Goal: Task Accomplishment & Management: Complete application form

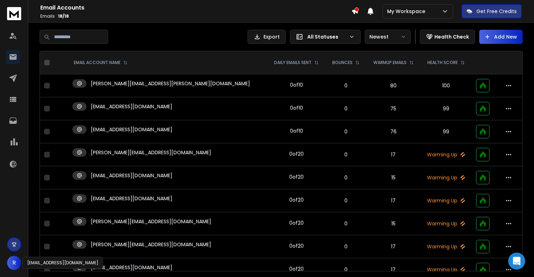
click at [15, 266] on span "R" at bounding box center [14, 262] width 14 height 14
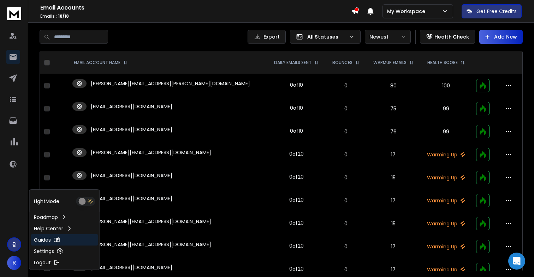
click at [44, 240] on p "Guides" at bounding box center [42, 239] width 17 height 7
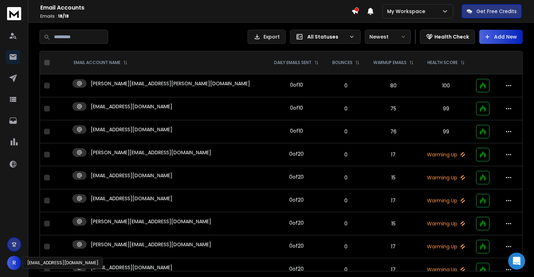
click at [15, 261] on span "R" at bounding box center [14, 262] width 14 height 14
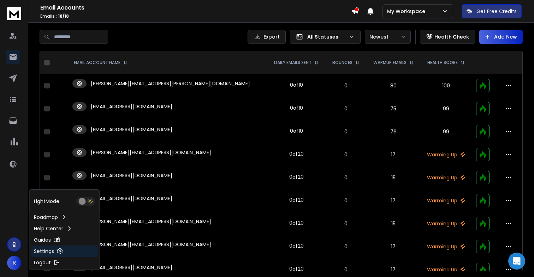
click at [47, 251] on p "Settings" at bounding box center [44, 250] width 20 height 7
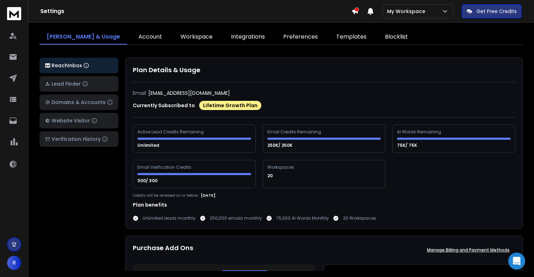
click at [224, 34] on link "Integrations" at bounding box center [248, 37] width 48 height 15
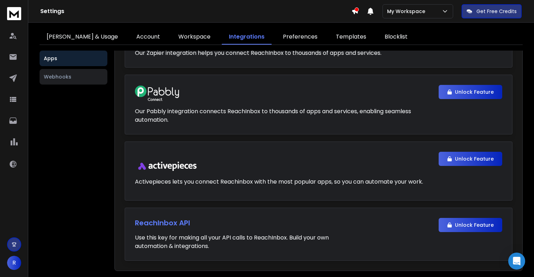
scroll to position [151, 0]
click at [476, 221] on p "Unlock Feature" at bounding box center [474, 224] width 39 height 7
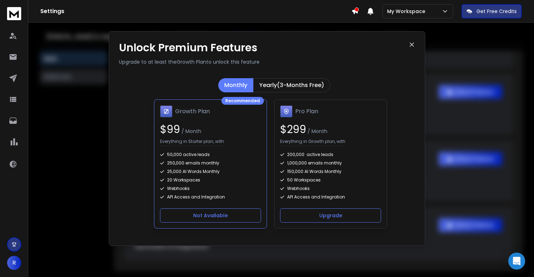
click at [412, 45] on icon at bounding box center [412, 44] width 4 height 4
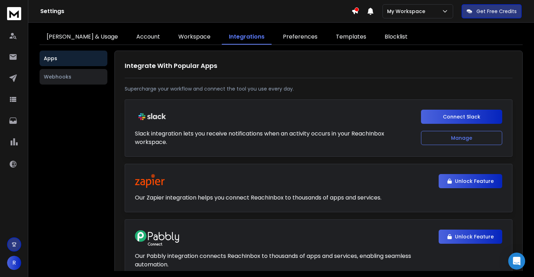
scroll to position [0, 0]
click at [65, 76] on button "Webhooks" at bounding box center [74, 77] width 68 height 16
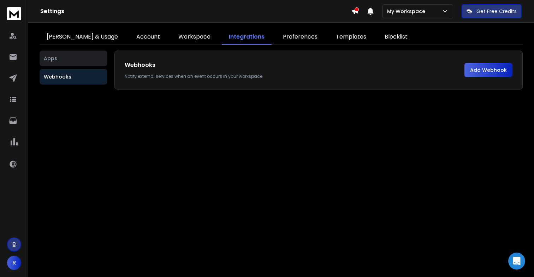
click at [485, 70] on button "Add Webhook" at bounding box center [489, 70] width 48 height 14
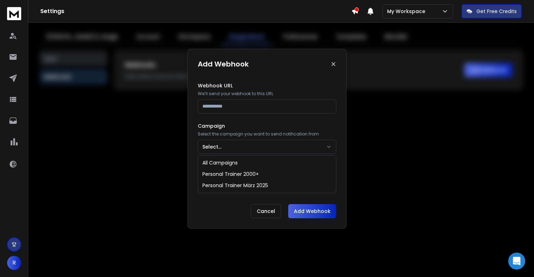
click at [254, 148] on button "Select..." at bounding box center [267, 147] width 138 height 14
click at [250, 185] on button "Select..." at bounding box center [267, 187] width 138 height 14
click at [334, 64] on icon at bounding box center [334, 64] width 4 height 4
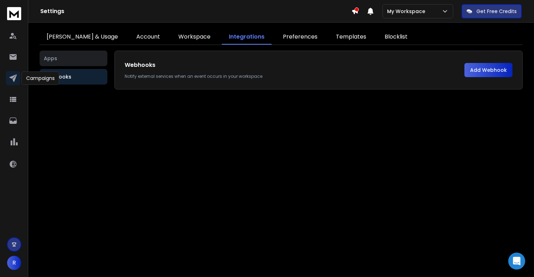
click at [16, 77] on icon at bounding box center [13, 78] width 8 height 8
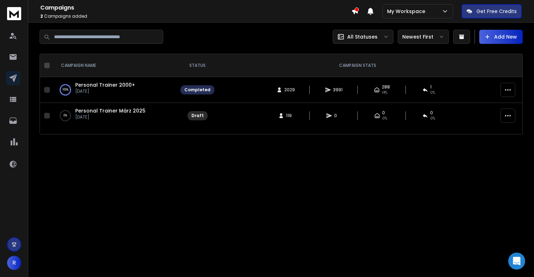
click at [511, 37] on button "Add New" at bounding box center [500, 37] width 43 height 14
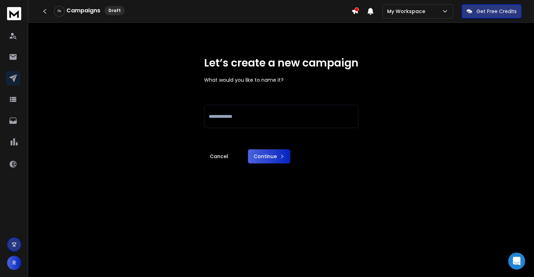
click at [220, 123] on input at bounding box center [281, 116] width 154 height 23
type input "**********"
click at [256, 161] on button "Continue" at bounding box center [269, 156] width 42 height 14
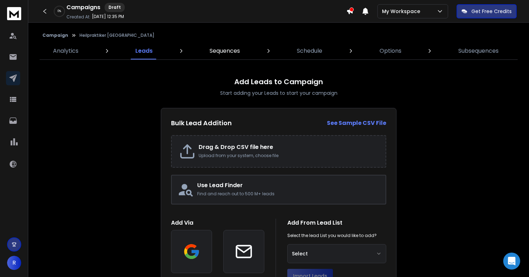
click at [232, 50] on p "Sequences" at bounding box center [225, 51] width 30 height 8
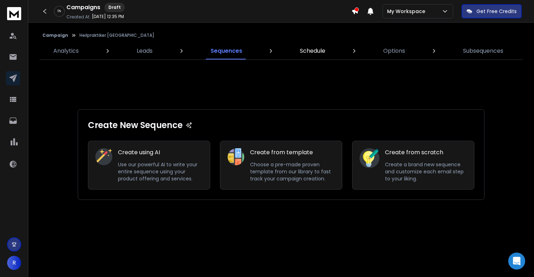
click at [316, 49] on p "Schedule" at bounding box center [312, 51] width 25 height 8
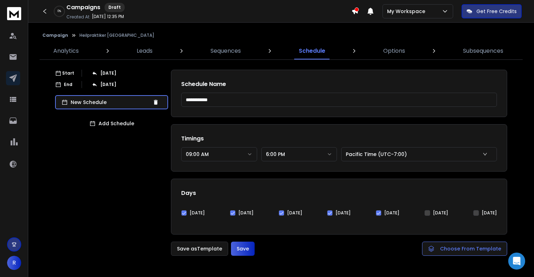
click at [115, 122] on button "Add Schedule" at bounding box center [111, 123] width 113 height 14
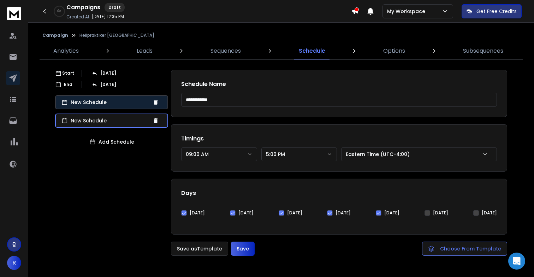
click at [114, 100] on p "New Schedule" at bounding box center [110, 102] width 79 height 7
select select "********"
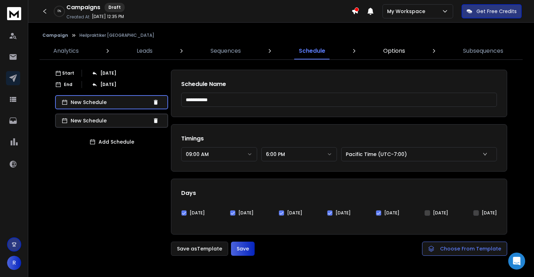
click at [393, 49] on p "Options" at bounding box center [394, 51] width 22 height 8
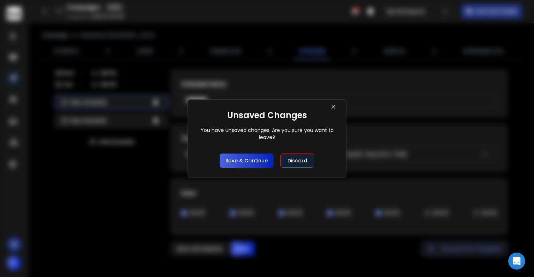
click at [300, 161] on button "Discard" at bounding box center [298, 160] width 34 height 14
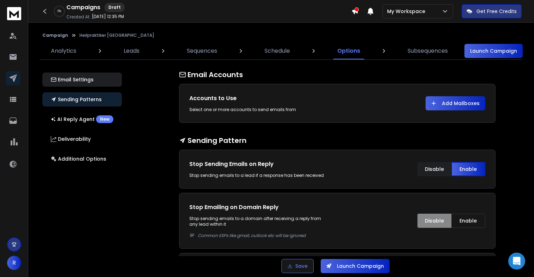
click at [73, 99] on p "Sending Patterns" at bounding box center [76, 99] width 51 height 7
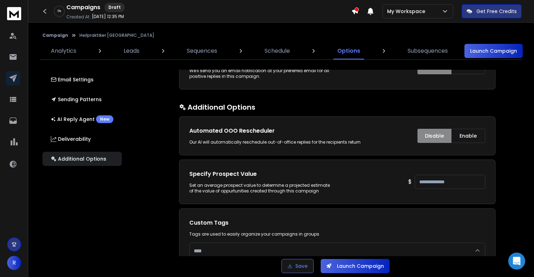
scroll to position [1084, 0]
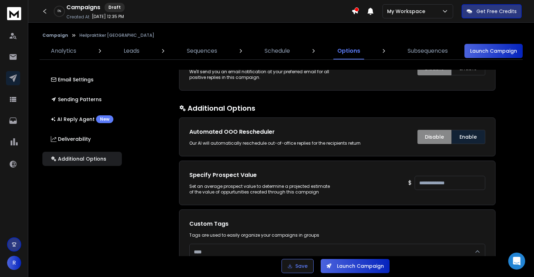
click at [475, 130] on button "Enable" at bounding box center [469, 137] width 34 height 14
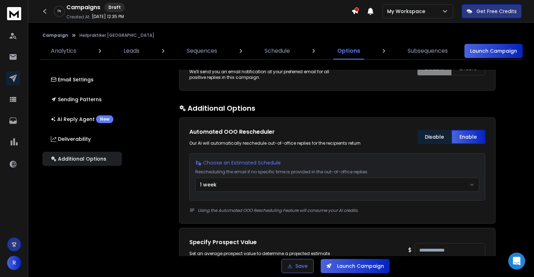
click at [427, 131] on button "Disable" at bounding box center [435, 137] width 34 height 14
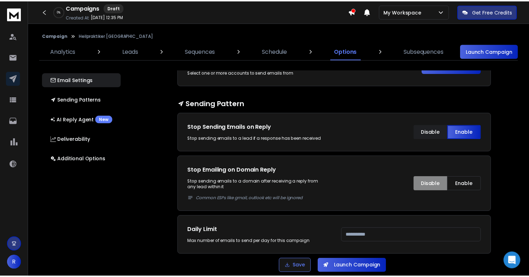
scroll to position [37, 0]
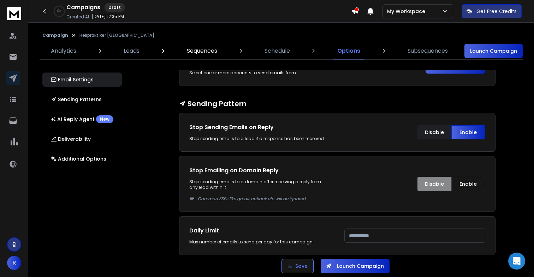
click at [206, 50] on p "Sequences" at bounding box center [202, 51] width 30 height 8
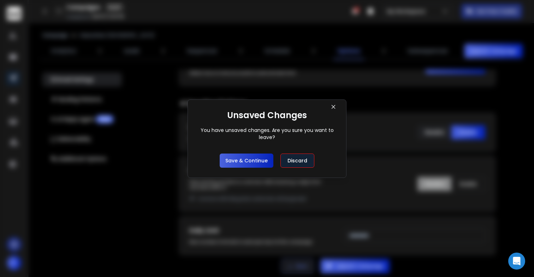
click at [299, 160] on button "Discard" at bounding box center [298, 160] width 34 height 14
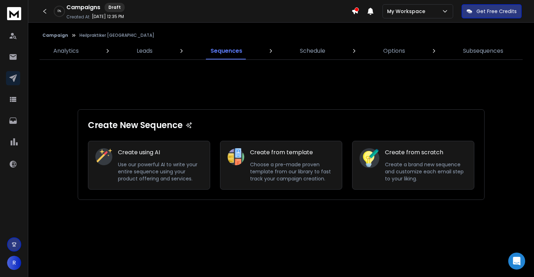
click at [418, 164] on p "Create a brand new sequence and customize each email step to your liking." at bounding box center [426, 171] width 82 height 21
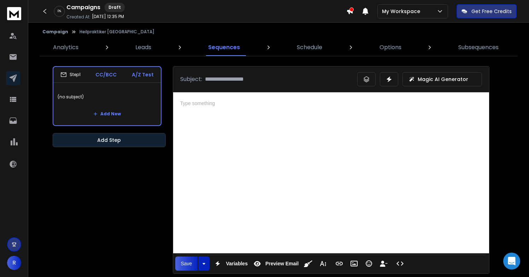
scroll to position [3, 0]
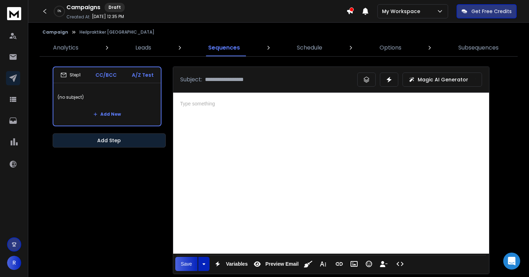
click at [102, 138] on button "Add Step" at bounding box center [109, 140] width 113 height 14
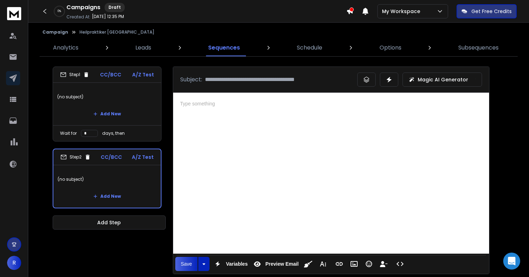
click at [89, 160] on icon at bounding box center [87, 157] width 6 height 6
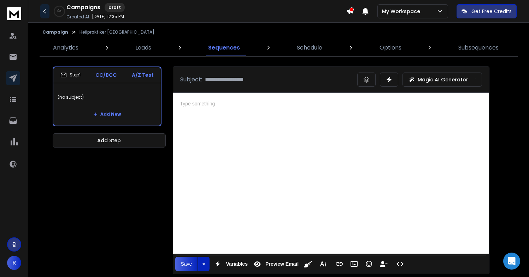
click at [43, 10] on icon at bounding box center [45, 11] width 6 height 6
